Goal: Task Accomplishment & Management: Manage account settings

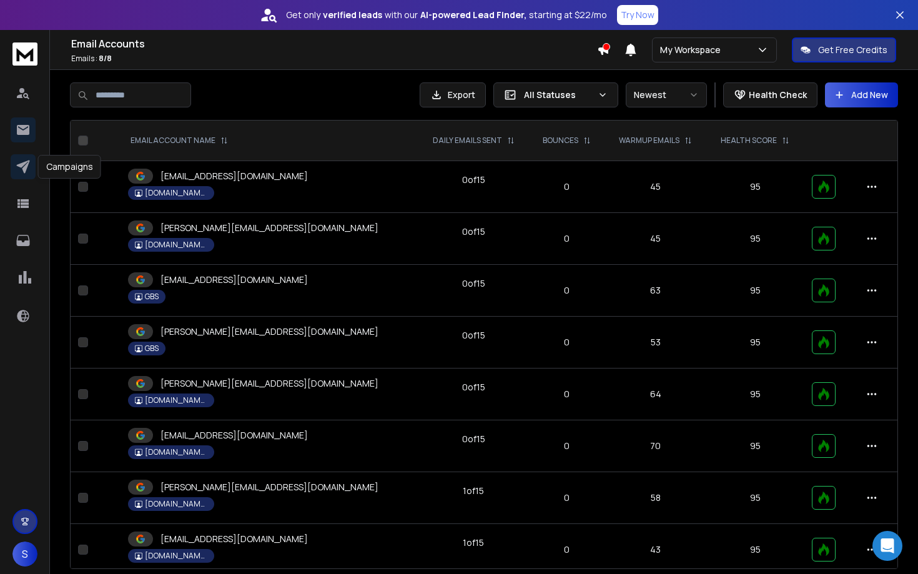
click at [29, 165] on icon at bounding box center [23, 166] width 15 height 15
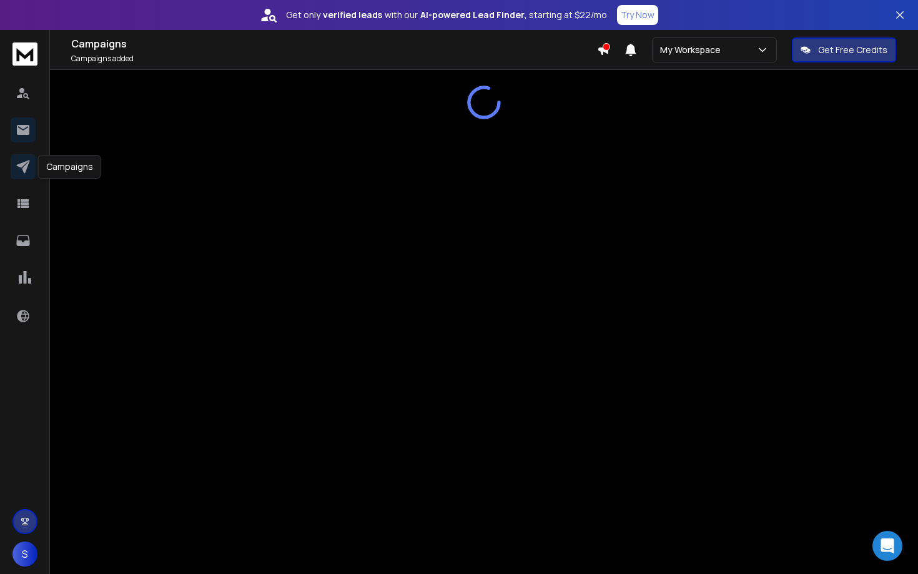
drag, startPoint x: 20, startPoint y: 131, endPoint x: 27, endPoint y: 131, distance: 6.9
click at [19, 131] on icon at bounding box center [23, 130] width 12 height 10
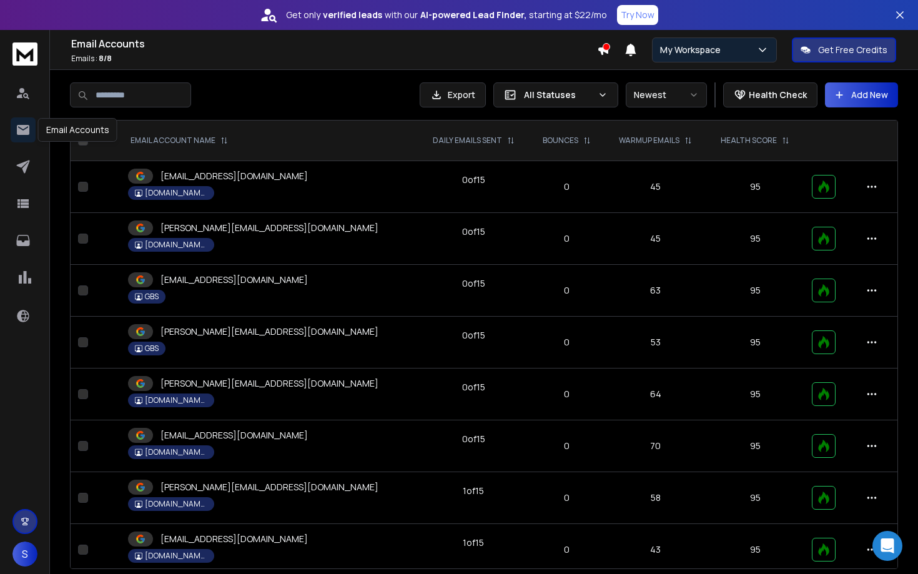
click at [740, 57] on button "My Workspace" at bounding box center [714, 49] width 125 height 25
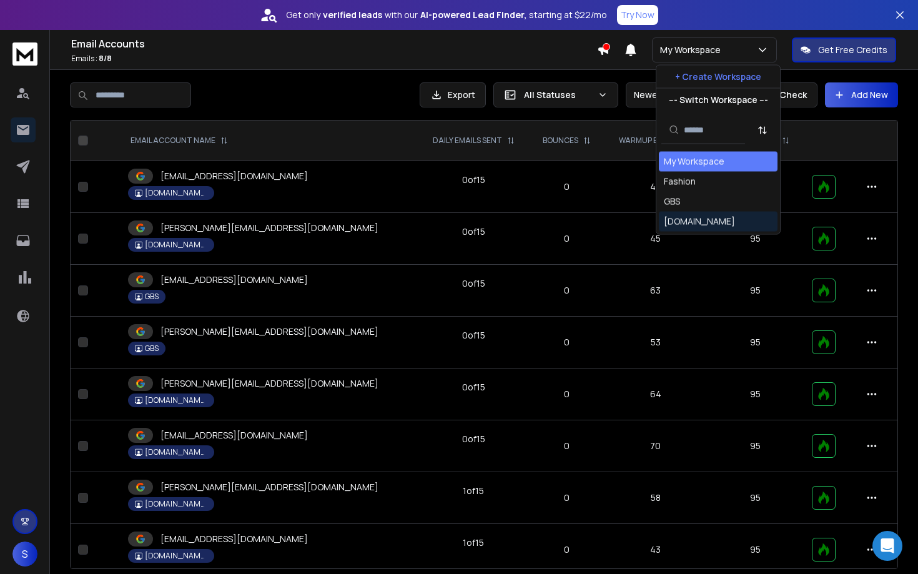
click at [719, 224] on div "[DOMAIN_NAME]" at bounding box center [699, 221] width 71 height 12
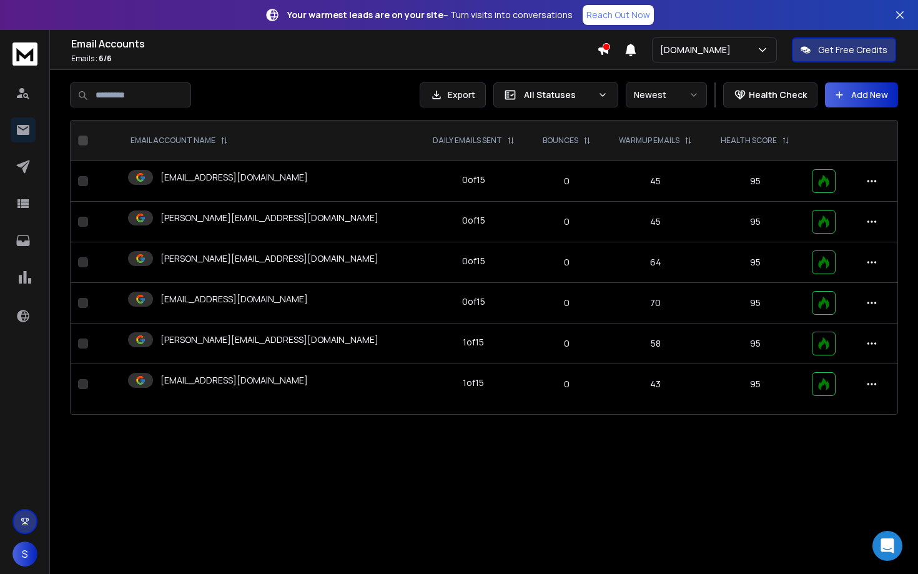
click at [867, 262] on icon at bounding box center [871, 262] width 9 height 2
click at [855, 314] on div "Mailbox Settings" at bounding box center [848, 309] width 80 height 20
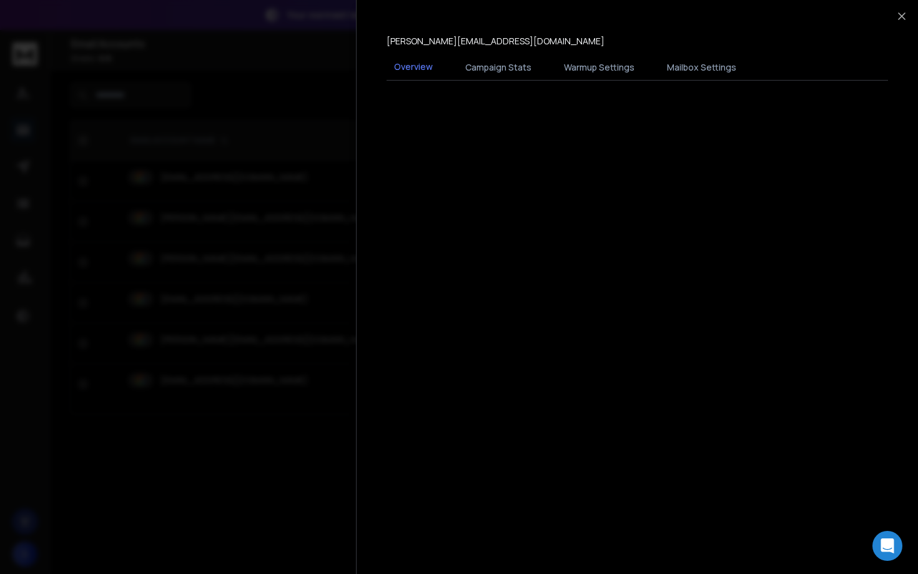
click at [317, 237] on div at bounding box center [459, 287] width 918 height 574
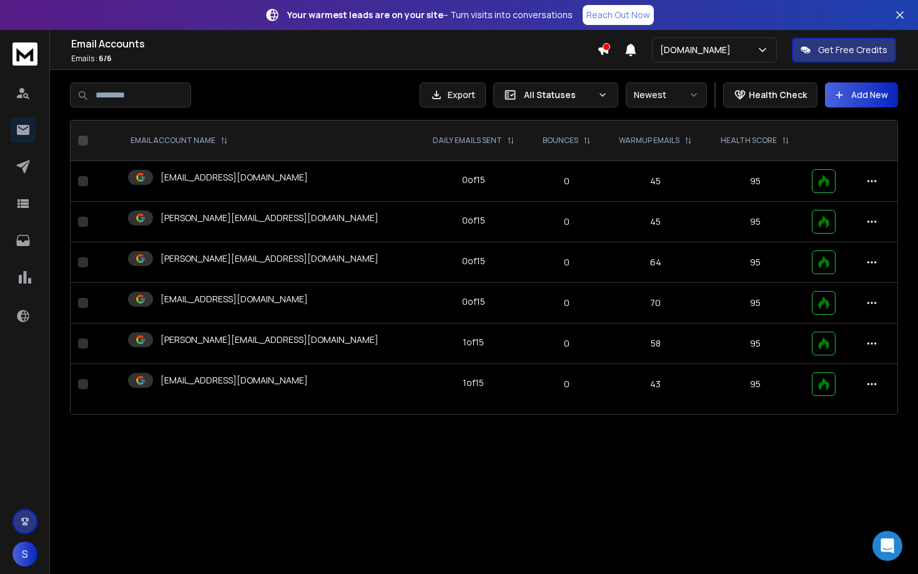
click at [866, 301] on icon at bounding box center [871, 302] width 11 height 11
click at [849, 346] on div "Mailbox Settings" at bounding box center [848, 349] width 80 height 20
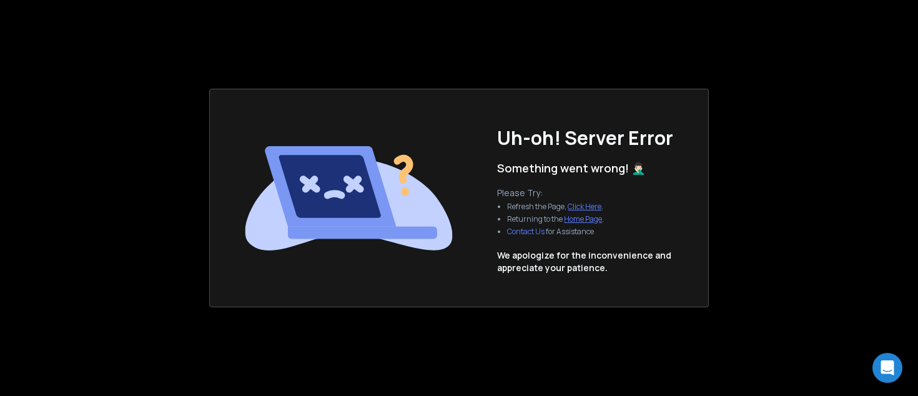
click at [444, 125] on div "Uh-oh! Server Error Something went wrong! 🤦🏻‍♂️ Please Try: Refresh the Page, C…" at bounding box center [459, 198] width 500 height 219
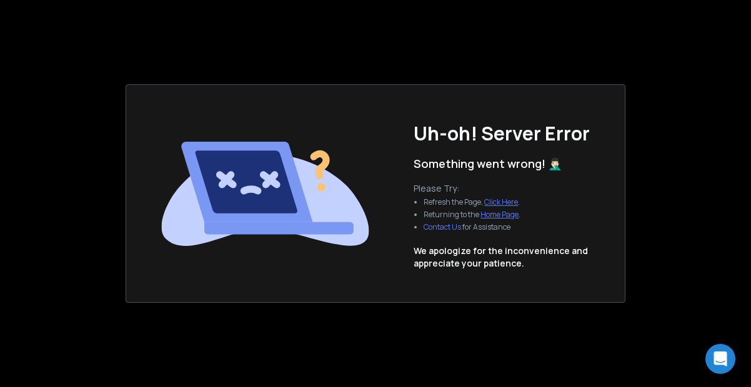
click at [228, 234] on icon at bounding box center [278, 228] width 149 height 12
click at [124, 134] on div "Uh-oh! Server Error Something went wrong! 🤦🏻‍♂️ Please Try: Refresh the Page, C…" at bounding box center [375, 193] width 751 height 387
click at [131, 199] on div "Uh-oh! Server Error Something went wrong! 🤦🏻‍♂️ Please Try: Refresh the Page, C…" at bounding box center [376, 193] width 500 height 219
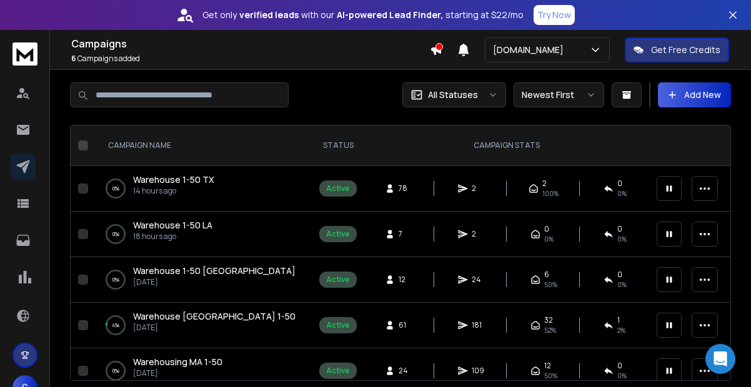
scroll to position [49, 0]
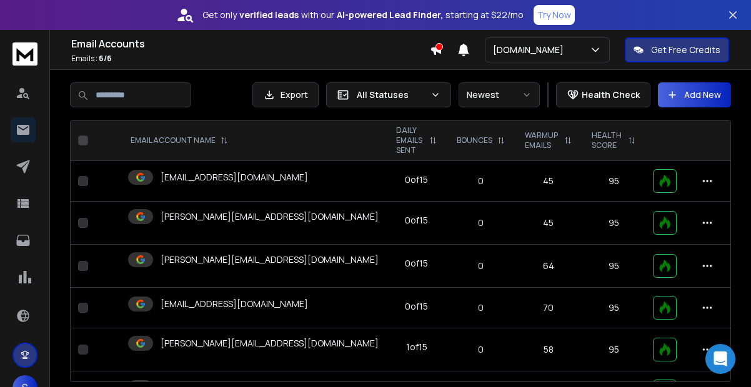
scroll to position [32, 0]
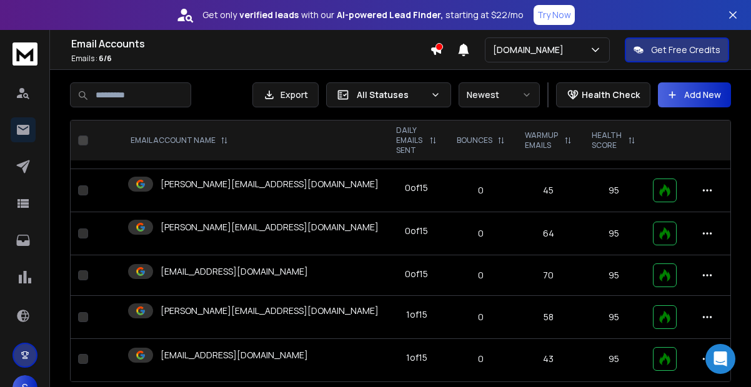
click at [706, 312] on icon at bounding box center [706, 317] width 11 height 11
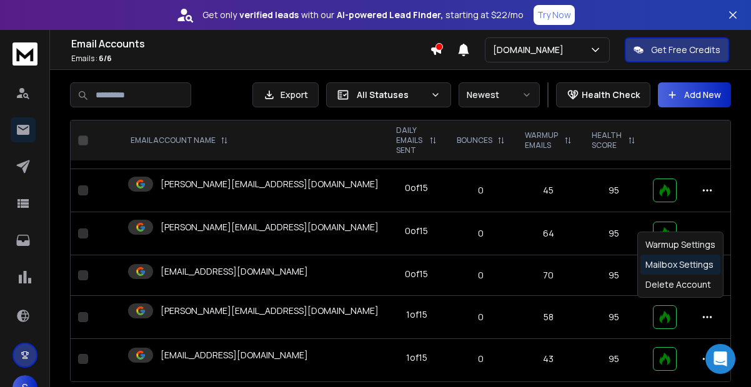
click at [690, 263] on div "Mailbox Settings" at bounding box center [680, 265] width 80 height 20
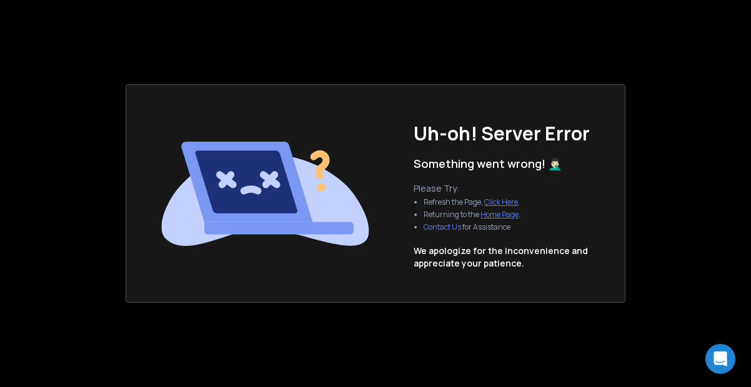
click at [289, 238] on icon at bounding box center [265, 194] width 208 height 104
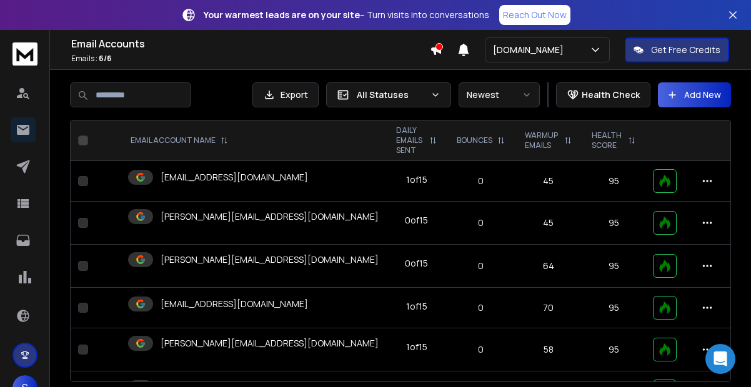
scroll to position [32, 0]
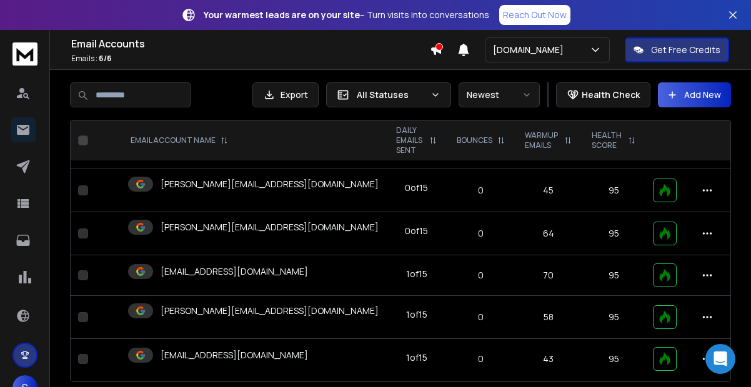
click at [709, 314] on icon at bounding box center [706, 317] width 11 height 11
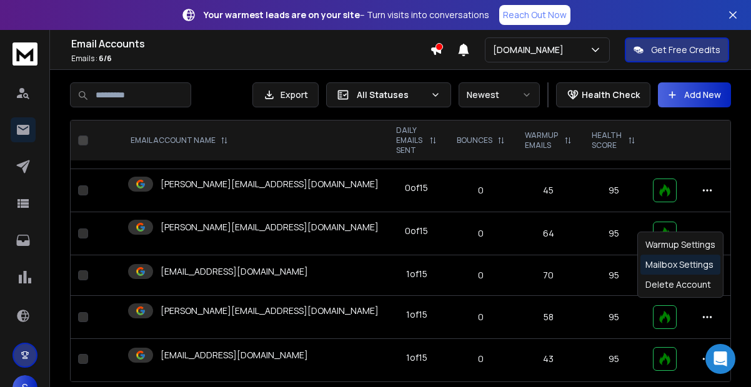
click at [675, 266] on div "Mailbox Settings" at bounding box center [680, 265] width 80 height 20
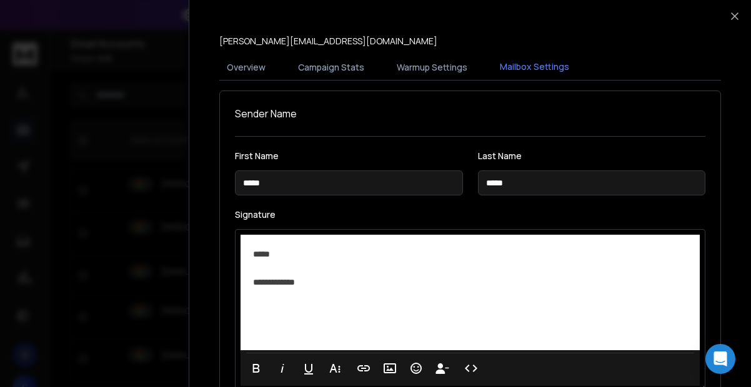
click at [98, 245] on div at bounding box center [375, 193] width 751 height 387
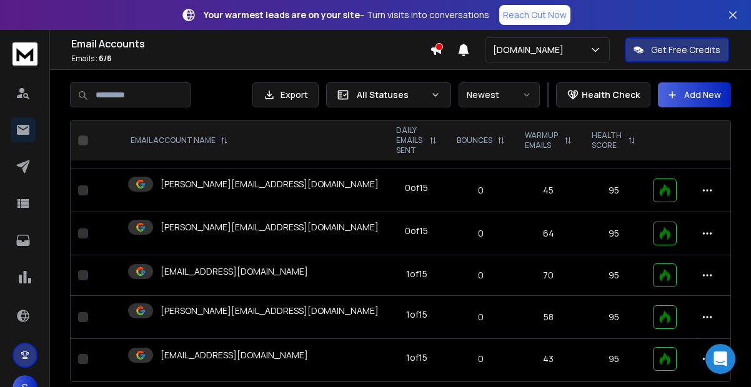
click at [709, 312] on icon at bounding box center [706, 317] width 11 height 11
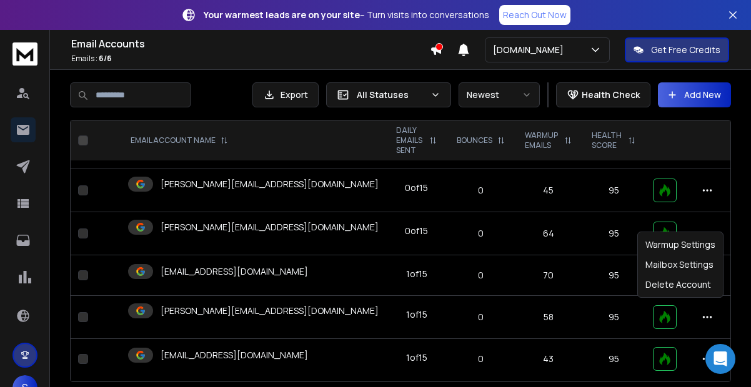
click at [460, 262] on td "0" at bounding box center [481, 275] width 68 height 41
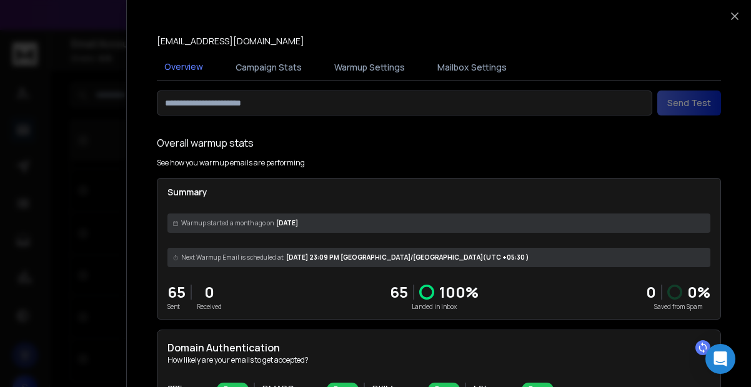
click at [76, 152] on div at bounding box center [375, 193] width 751 height 387
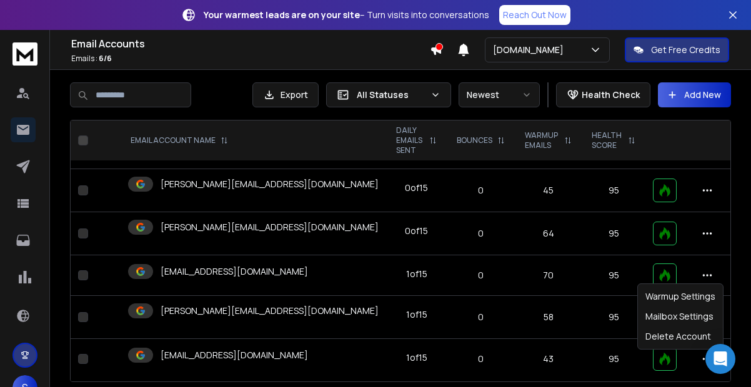
click at [702, 275] on icon at bounding box center [706, 275] width 11 height 11
click at [682, 319] on div "Mailbox Settings" at bounding box center [680, 317] width 80 height 20
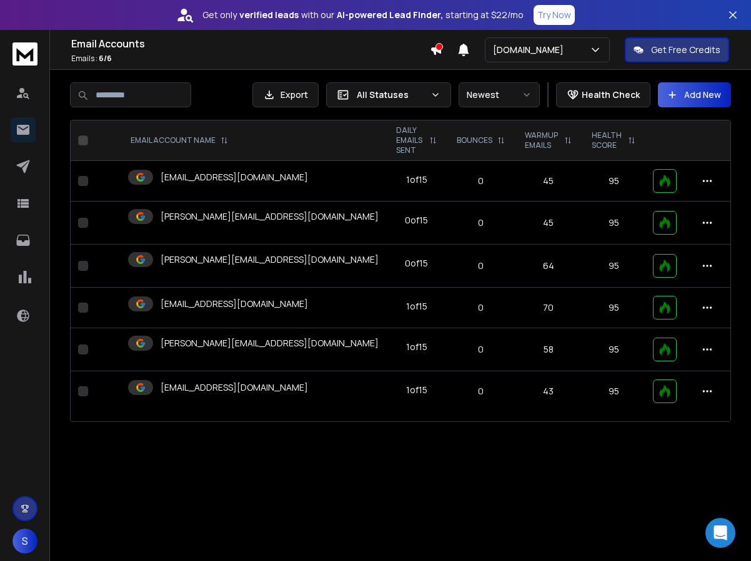
click at [706, 302] on icon at bounding box center [706, 307] width 11 height 11
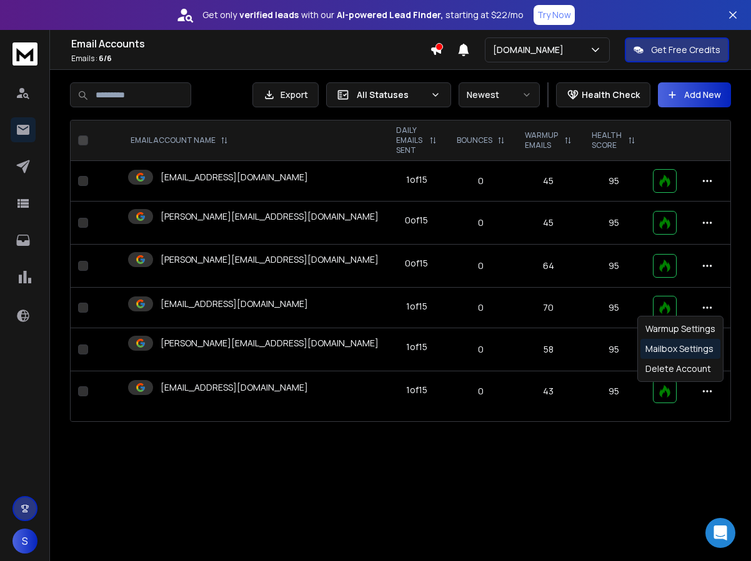
click at [673, 352] on div "Mailbox Settings" at bounding box center [680, 349] width 80 height 20
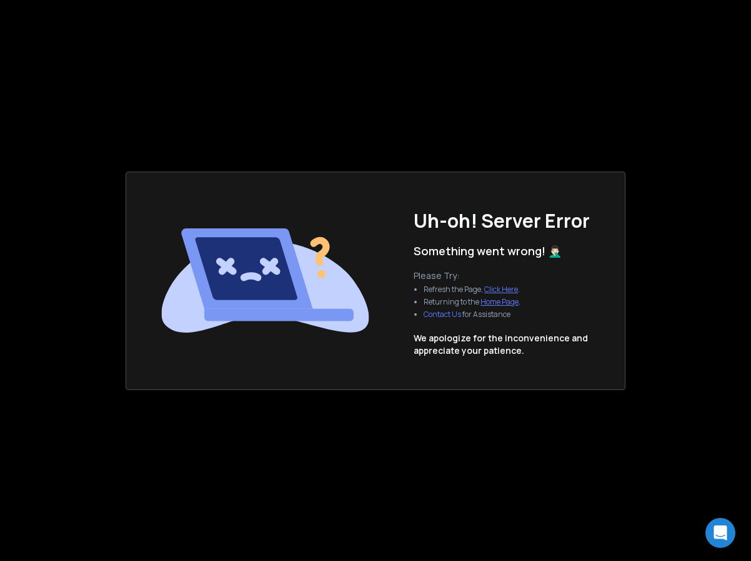
click at [197, 227] on div "Uh-oh! Server Error Something went wrong! 🤦🏻‍♂️ Please Try: Refresh the Page, C…" at bounding box center [376, 281] width 500 height 219
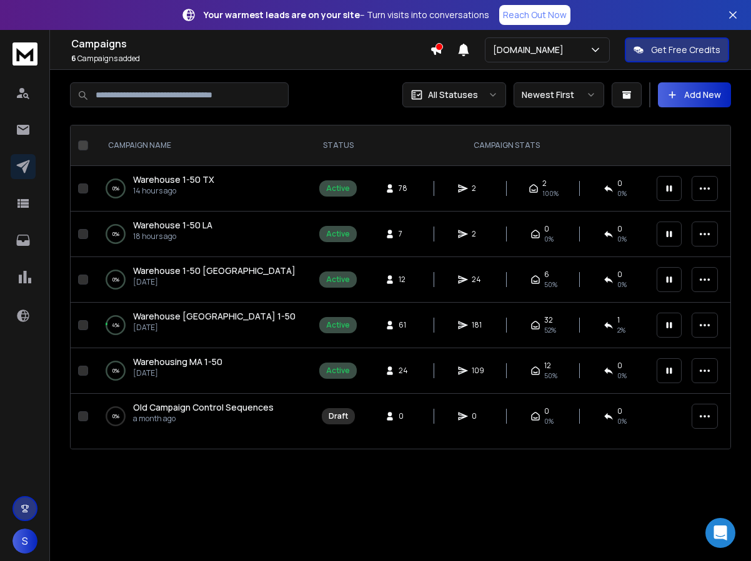
click at [254, 387] on div "Campaigns 6 Campaigns Added All Statuses Newest First Add New CAMPAIGN NAME STA…" at bounding box center [400, 362] width 661 height 561
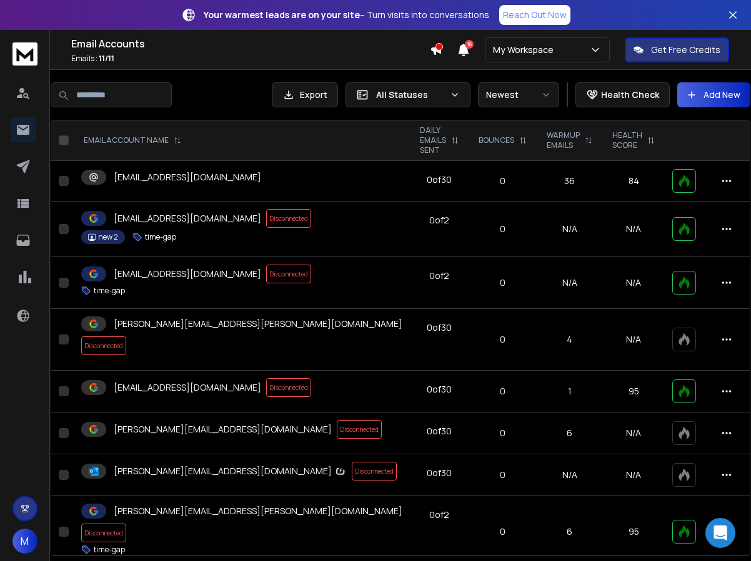
click at [721, 232] on icon at bounding box center [726, 229] width 11 height 11
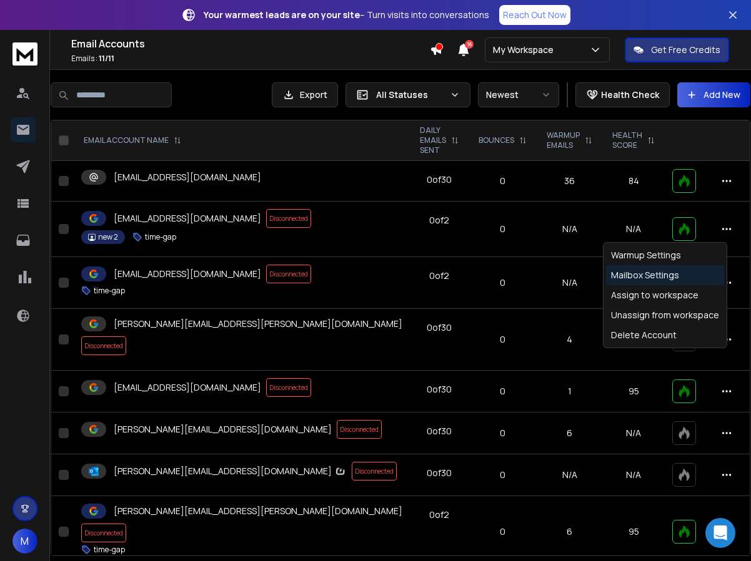
click at [646, 279] on div "Mailbox Settings" at bounding box center [665, 275] width 118 height 20
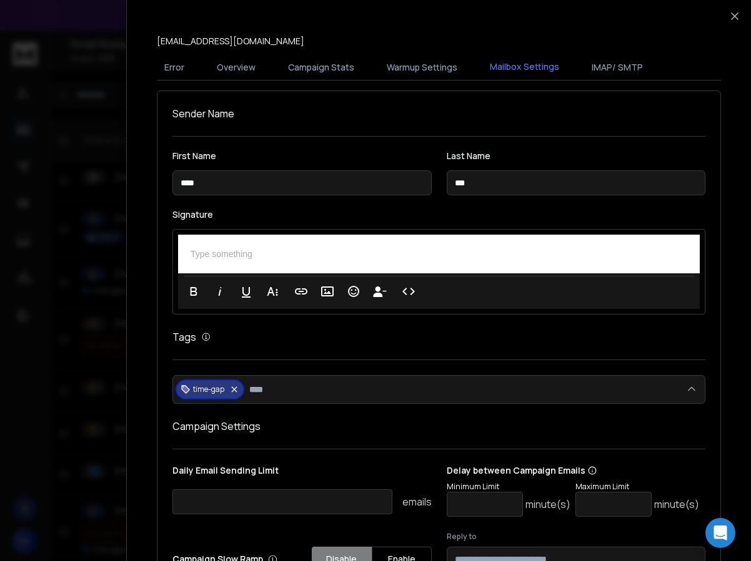
scroll to position [15, 0]
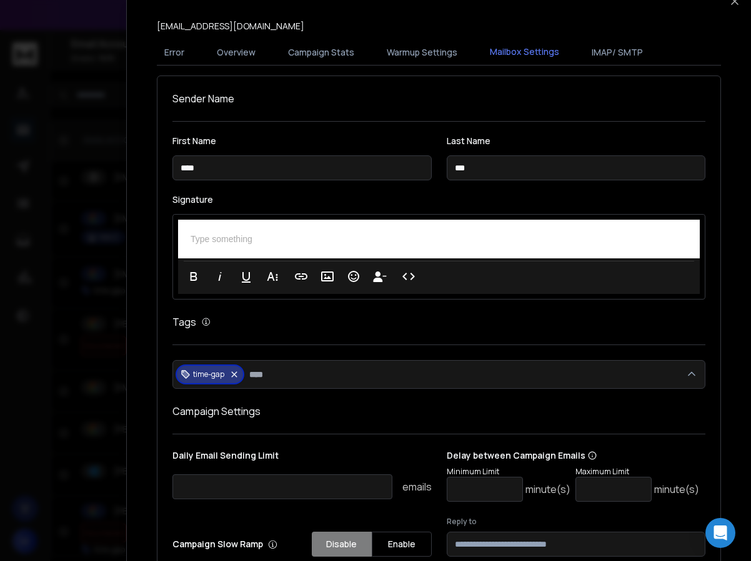
click at [330, 249] on div at bounding box center [438, 239] width 521 height 39
click at [296, 247] on div at bounding box center [438, 239] width 521 height 39
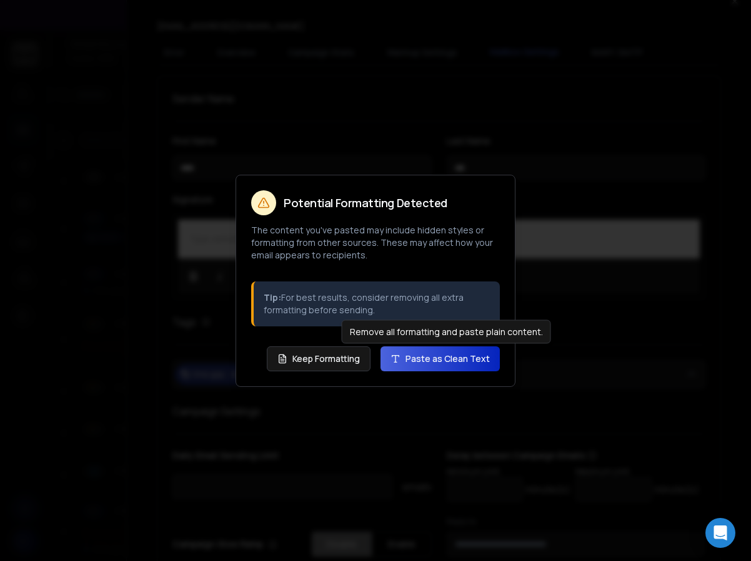
click at [435, 355] on button "Paste as Clean Text" at bounding box center [439, 359] width 119 height 25
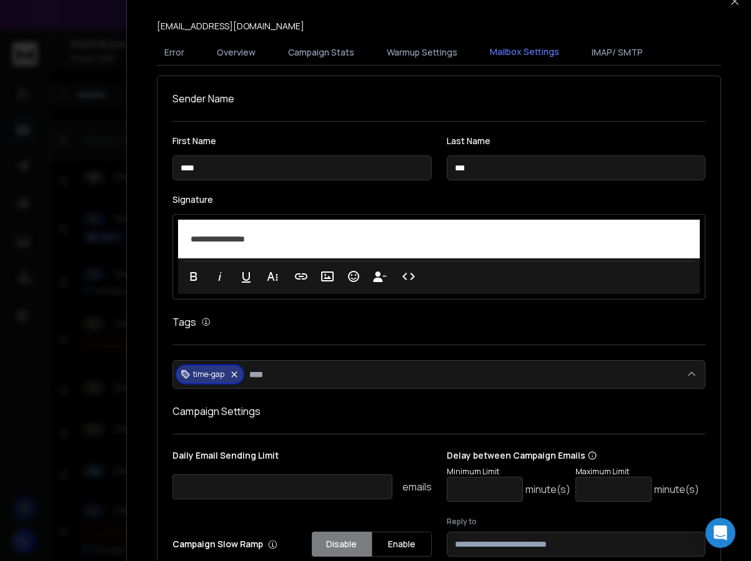
click at [207, 241] on div "**********" at bounding box center [436, 239] width 493 height 14
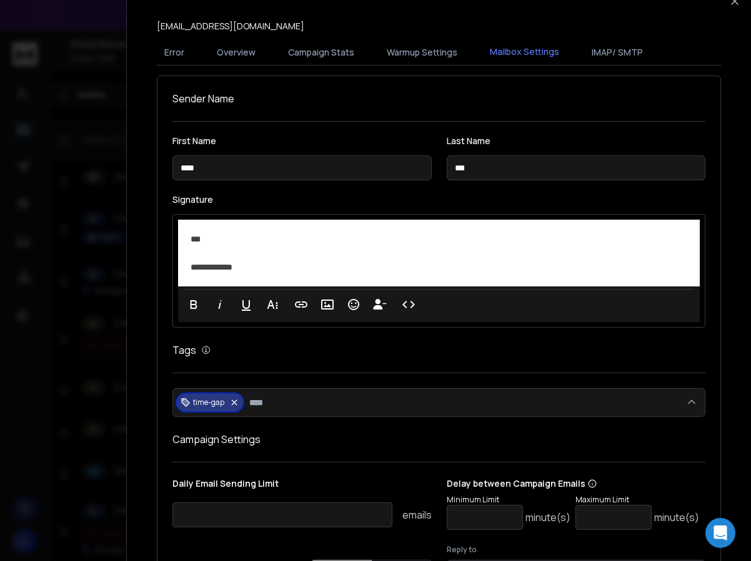
scroll to position [215, 0]
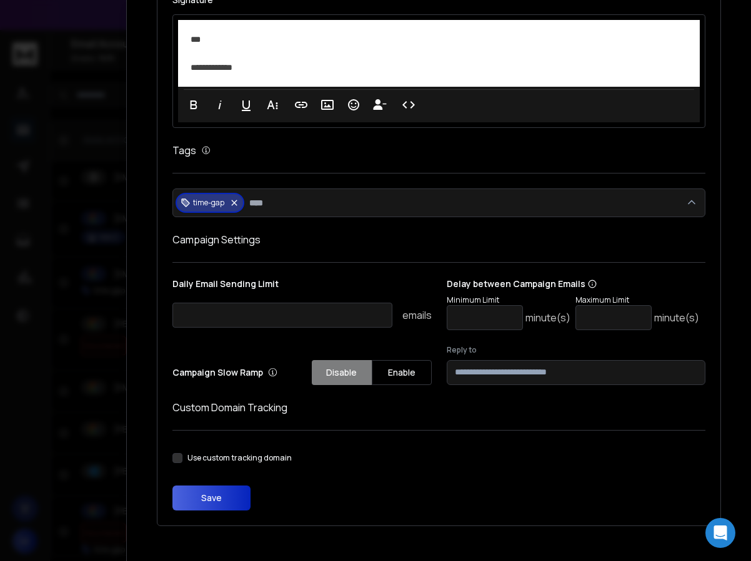
click at [225, 503] on button "Save" at bounding box center [211, 498] width 78 height 25
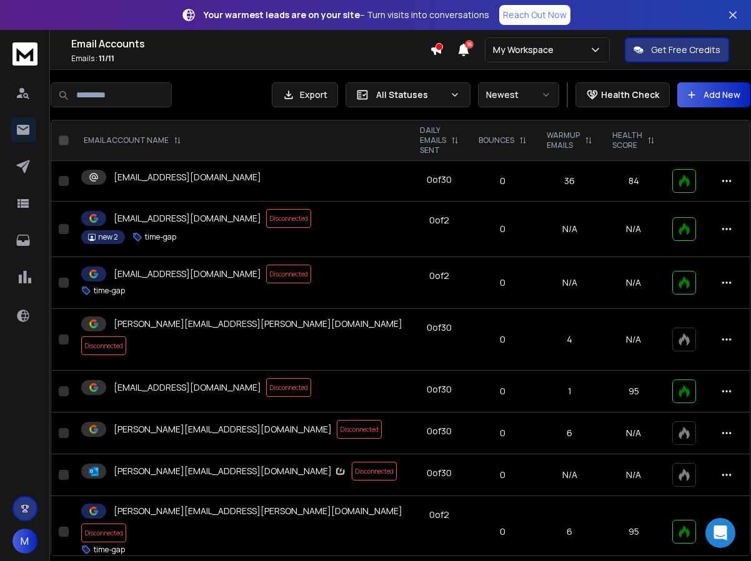
click at [711, 279] on button at bounding box center [726, 282] width 31 height 21
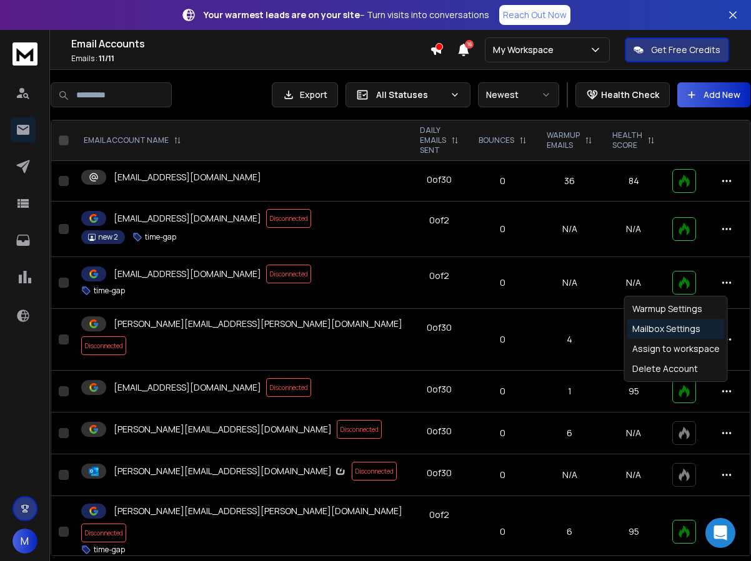
click at [663, 322] on div "Mailbox Settings" at bounding box center [675, 329] width 97 height 20
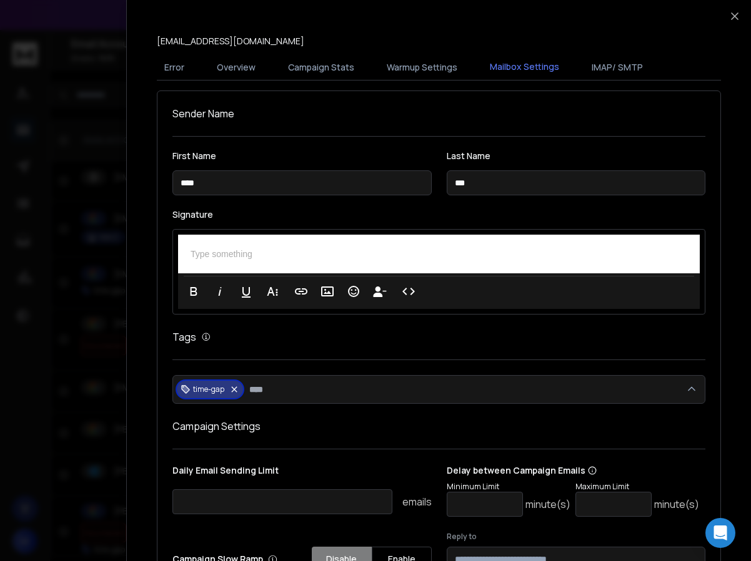
click at [266, 254] on div at bounding box center [438, 254] width 497 height 14
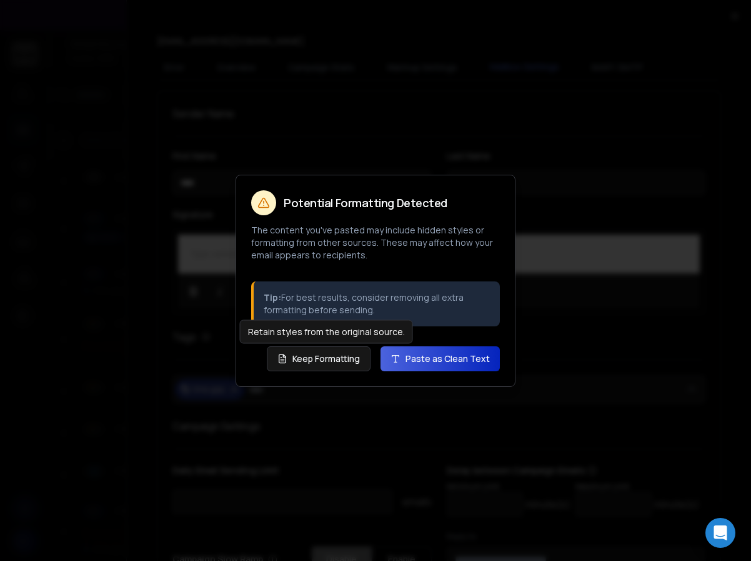
click at [319, 359] on button "Keep Formatting" at bounding box center [319, 359] width 104 height 25
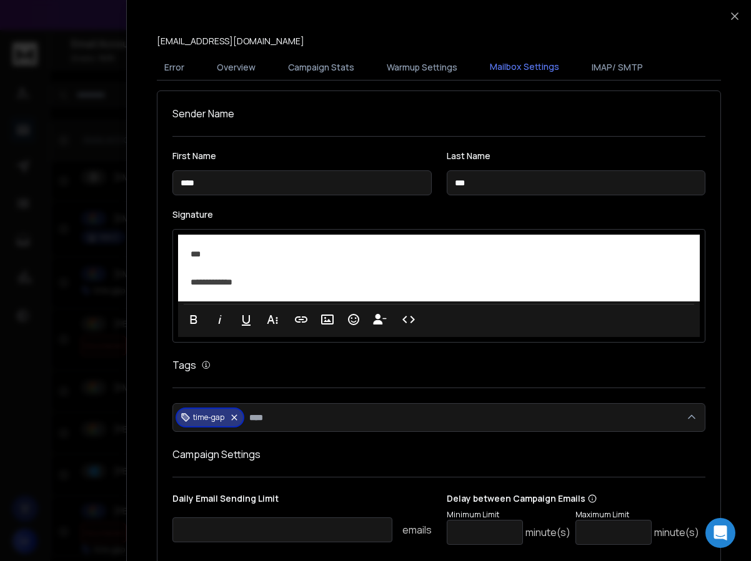
scroll to position [215, 0]
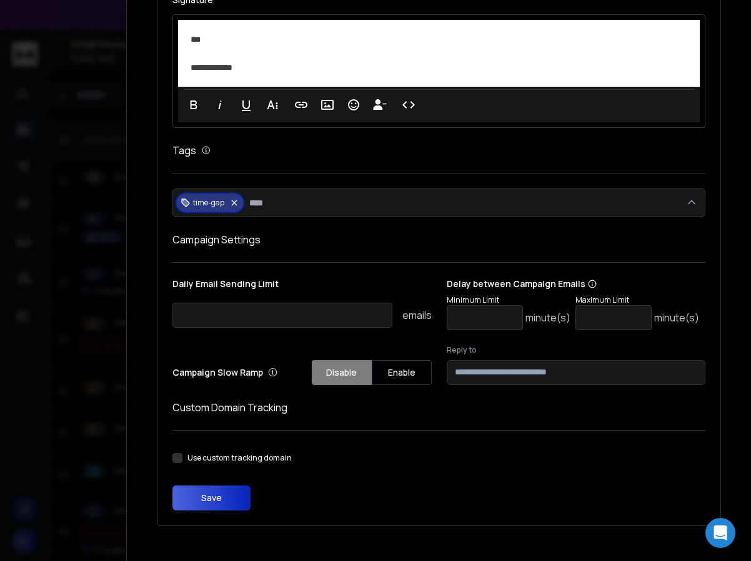
click at [227, 505] on button "Save" at bounding box center [211, 498] width 78 height 25
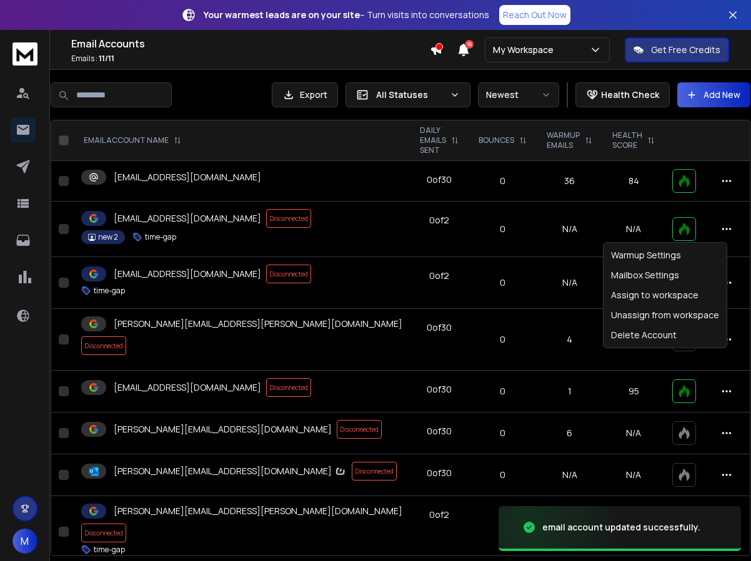
click at [722, 229] on icon at bounding box center [726, 229] width 9 height 2
click at [650, 274] on div "Mailbox Settings" at bounding box center [665, 275] width 118 height 20
